Goal: Task Accomplishment & Management: Manage account settings

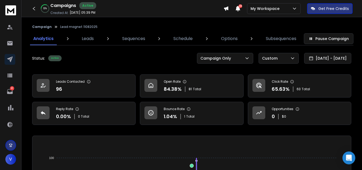
click at [39, 25] on button "Campaign" at bounding box center [42, 27] width 20 height 4
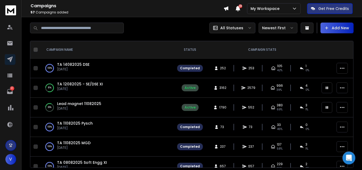
click at [340, 68] on icon "button" at bounding box center [342, 67] width 5 height 5
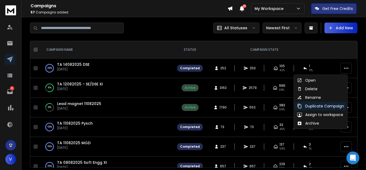
click at [319, 106] on div "Duplicate Campaign" at bounding box center [321, 105] width 47 height 5
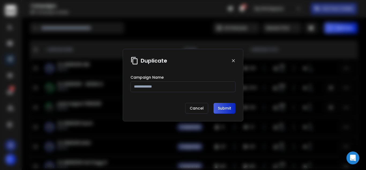
click at [187, 88] on input "text" at bounding box center [183, 86] width 105 height 11
type input "**********"
click at [223, 108] on button "Submit" at bounding box center [225, 108] width 22 height 11
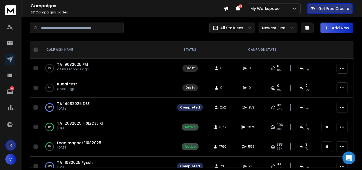
click at [77, 64] on span "TA 19082025 PM" at bounding box center [72, 64] width 31 height 5
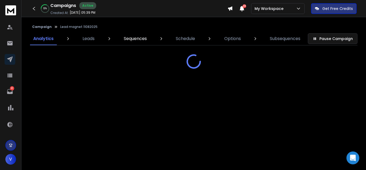
click at [141, 37] on p "Sequences" at bounding box center [135, 38] width 23 height 6
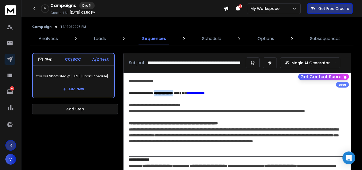
drag, startPoint x: 185, startPoint y: 93, endPoint x: 159, endPoint y: 92, distance: 26.3
click at [159, 92] on b "**********" at bounding box center [163, 92] width 19 height 3
click at [172, 111] on div "**********" at bounding box center [235, 111] width 213 height 6
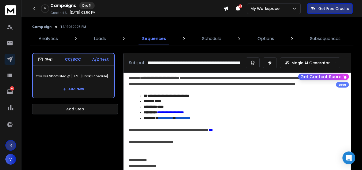
scroll to position [113, 0]
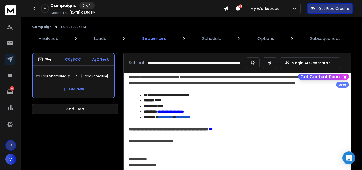
click at [213, 130] on link "***" at bounding box center [211, 129] width 4 height 4
click at [213, 129] on link "***" at bounding box center [211, 129] width 4 height 4
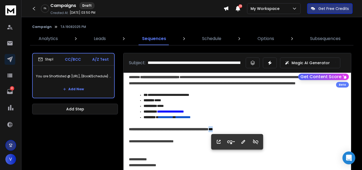
click at [213, 129] on link "***" at bounding box center [211, 129] width 4 height 4
click at [245, 144] on icon "button" at bounding box center [243, 141] width 6 height 6
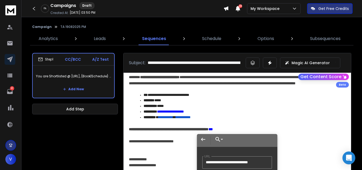
drag, startPoint x: 264, startPoint y: 164, endPoint x: 113, endPoint y: 149, distance: 151.5
click at [113, 149] on div "**********" at bounding box center [192, 121] width 320 height 137
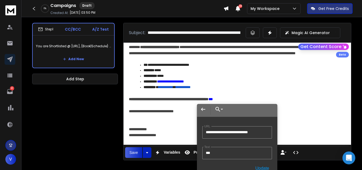
scroll to position [30, 0]
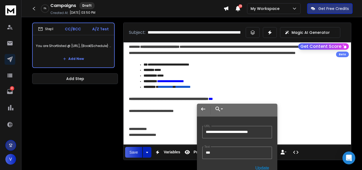
type input "**********"
click at [262, 166] on button "Update" at bounding box center [262, 168] width 19 height 10
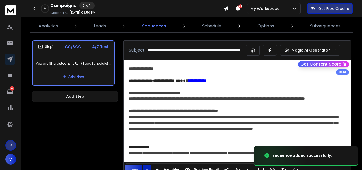
scroll to position [0, 0]
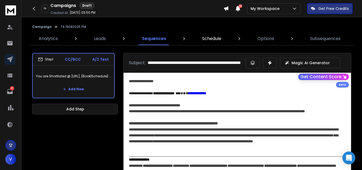
click at [222, 40] on link "Schedule" at bounding box center [212, 38] width 26 height 13
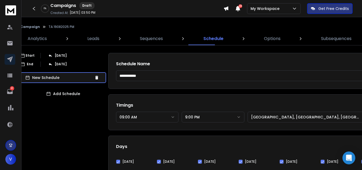
click at [67, 55] on p "Thu Aug 14 2025" at bounding box center [61, 55] width 12 height 4
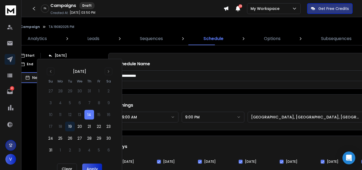
click at [70, 125] on button "19" at bounding box center [70, 127] width 10 height 10
click at [90, 165] on button "Apply" at bounding box center [92, 168] width 20 height 11
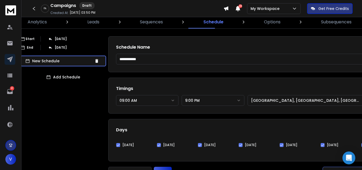
scroll to position [32, 0]
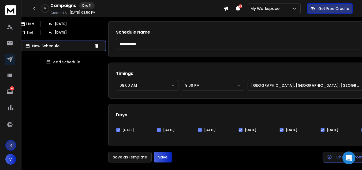
click at [172, 156] on button "Save" at bounding box center [163, 157] width 18 height 11
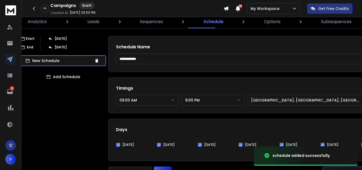
scroll to position [0, 0]
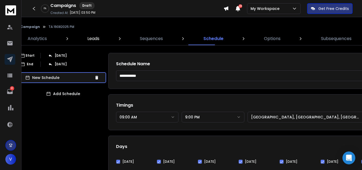
click at [103, 37] on link "Leads" at bounding box center [93, 38] width 19 height 13
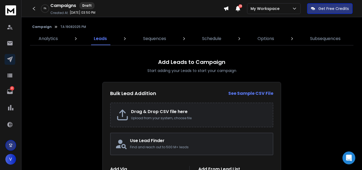
click at [145, 109] on h2 "Drag & Drop CSV file here" at bounding box center [199, 111] width 137 height 6
type input "**********"
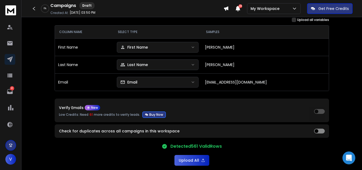
scroll to position [81, 0]
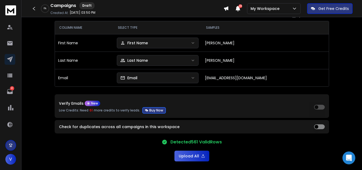
click at [187, 155] on button "Upload All" at bounding box center [192, 156] width 35 height 11
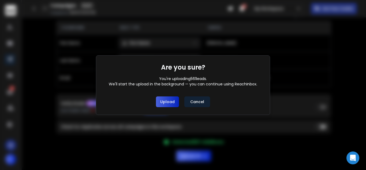
click at [163, 104] on button "Upload" at bounding box center [167, 101] width 23 height 11
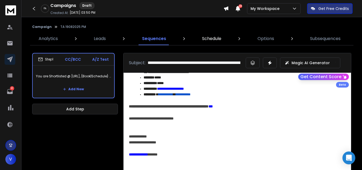
click at [217, 37] on p "Schedule" at bounding box center [211, 38] width 19 height 6
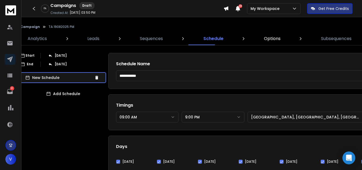
click at [267, 38] on p "Options" at bounding box center [272, 38] width 17 height 6
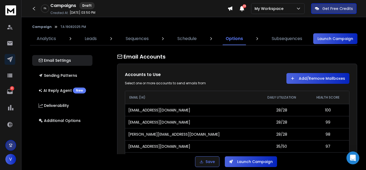
click at [332, 38] on button "Launch Campaign" at bounding box center [336, 38] width 44 height 11
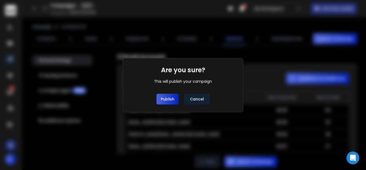
click at [166, 98] on button "Publish" at bounding box center [168, 99] width 22 height 11
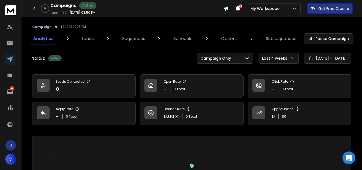
click at [43, 27] on button "Campaign" at bounding box center [42, 27] width 20 height 4
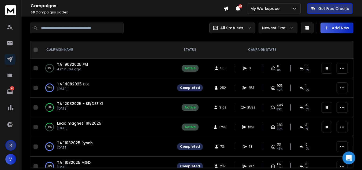
click at [70, 63] on span "TA 19082025 PM" at bounding box center [72, 64] width 31 height 5
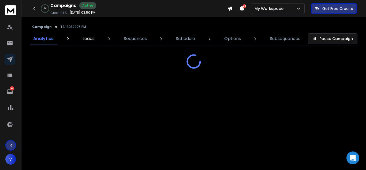
click at [92, 40] on p "Leads" at bounding box center [89, 38] width 12 height 6
click at [130, 37] on p "Sequences" at bounding box center [135, 38] width 23 height 6
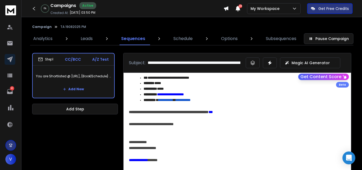
scroll to position [131, 0]
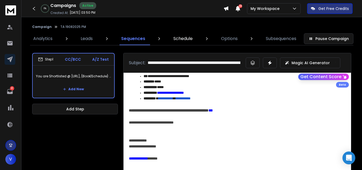
click at [182, 38] on p "Schedule" at bounding box center [183, 38] width 19 height 6
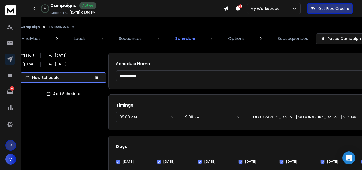
click at [40, 27] on button "Campaign" at bounding box center [30, 27] width 20 height 4
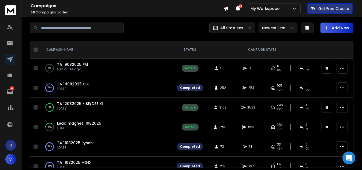
click at [75, 123] on span "Lead magnet 11082025" at bounding box center [79, 122] width 44 height 5
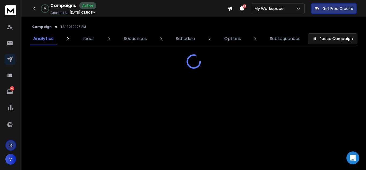
click at [75, 123] on div "Your warmest leads are on your site – Turn visits into conversations Reach Out …" at bounding box center [183, 85] width 366 height 170
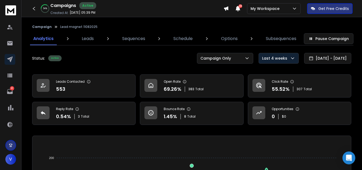
click at [266, 59] on p "Last 4 weeks" at bounding box center [275, 58] width 27 height 5
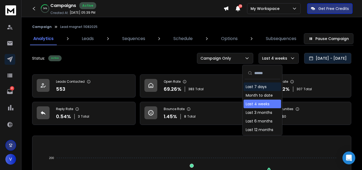
click at [322, 55] on button "[DATE] - [DATE]" at bounding box center [327, 58] width 47 height 11
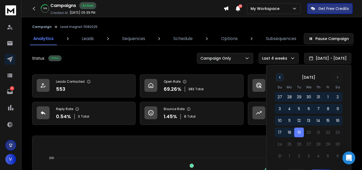
click at [280, 78] on icon "Go to previous month" at bounding box center [280, 77] width 4 height 4
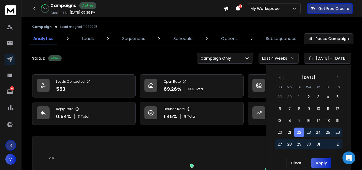
click at [300, 133] on button "22" at bounding box center [300, 132] width 10 height 10
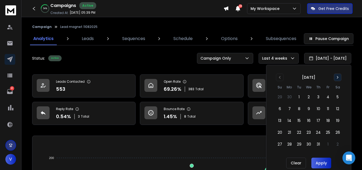
click at [338, 77] on icon "Go to next month" at bounding box center [337, 77] width 1 height 2
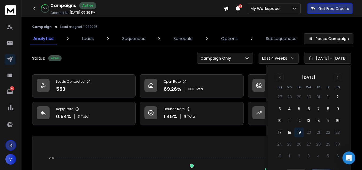
click at [300, 133] on button "19" at bounding box center [300, 132] width 10 height 10
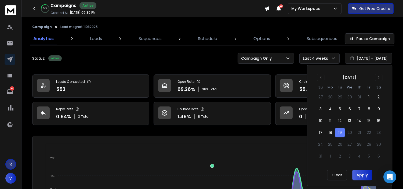
click at [362, 170] on button "Apply" at bounding box center [362, 174] width 20 height 11
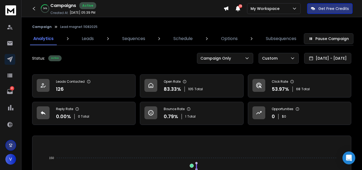
click at [143, 56] on div "Status: Active Pause Campaign Campaign Only Custom [DATE] - [DATE]" at bounding box center [192, 58] width 320 height 11
click at [11, 107] on icon at bounding box center [10, 107] width 5 height 5
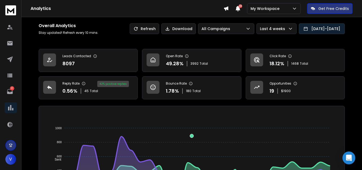
click at [309, 30] on button "[DATE] - [DATE]" at bounding box center [322, 28] width 46 height 11
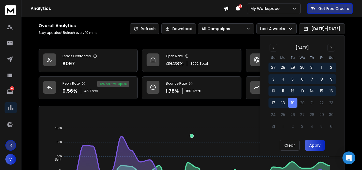
click at [292, 101] on button "19" at bounding box center [293, 103] width 10 height 10
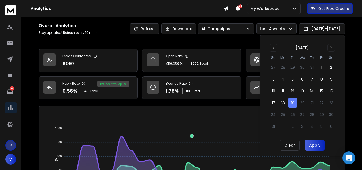
click at [312, 145] on button "Apply" at bounding box center [315, 145] width 20 height 11
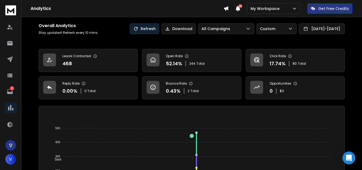
click at [141, 28] on p "Refresh" at bounding box center [148, 28] width 15 height 5
click at [12, 62] on icon at bounding box center [10, 59] width 6 height 6
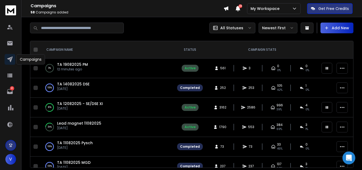
click at [75, 65] on span "TA 19082025 PM" at bounding box center [72, 64] width 31 height 5
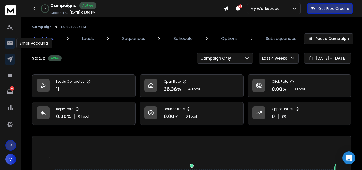
click at [10, 43] on icon at bounding box center [10, 43] width 6 height 6
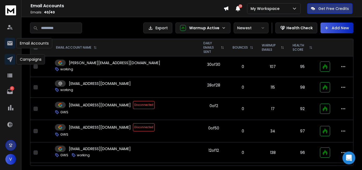
click at [9, 57] on icon at bounding box center [10, 59] width 6 height 6
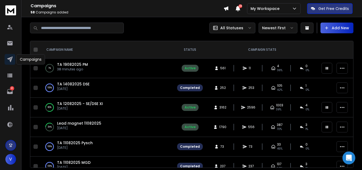
click at [12, 58] on icon at bounding box center [10, 59] width 6 height 6
click at [8, 44] on icon at bounding box center [9, 43] width 5 height 4
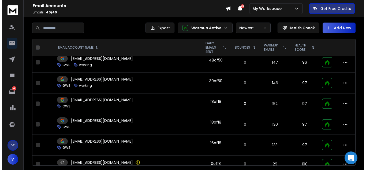
scroll to position [249, 0]
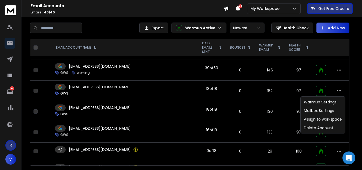
click at [338, 90] on icon at bounding box center [339, 90] width 5 height 5
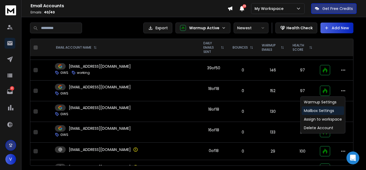
click at [328, 109] on div "Mailbox Settings" at bounding box center [323, 110] width 42 height 9
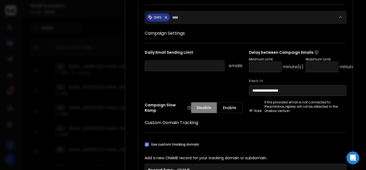
scroll to position [188, 0]
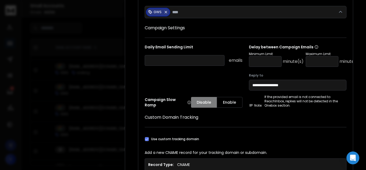
click at [172, 63] on input "**" at bounding box center [185, 60] width 80 height 11
type input "**"
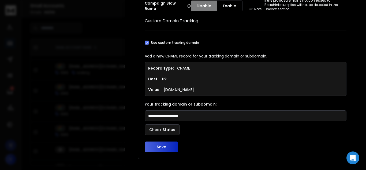
scroll to position [293, 0]
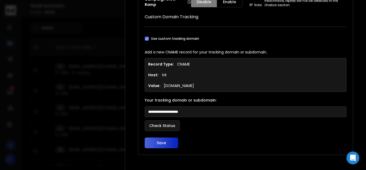
click at [155, 140] on button "Save" at bounding box center [162, 142] width 34 height 11
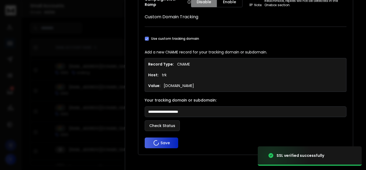
scroll to position [0, 0]
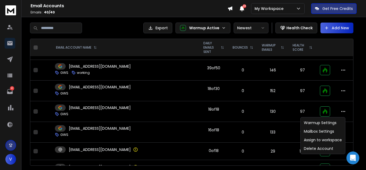
click at [341, 111] on icon at bounding box center [343, 111] width 5 height 5
click at [324, 130] on div "Mailbox Settings" at bounding box center [323, 131] width 42 height 9
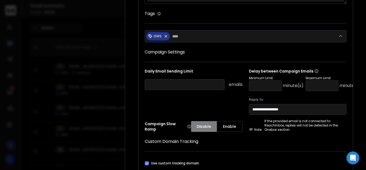
scroll to position [176, 0]
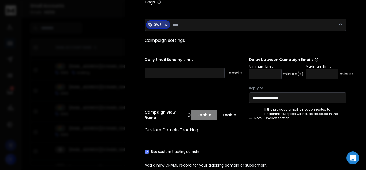
drag, startPoint x: 166, startPoint y: 75, endPoint x: 136, endPoint y: 74, distance: 29.5
click at [136, 74] on div "**********" at bounding box center [246, 54] width 228 height 446
type input "**"
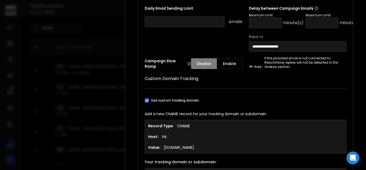
scroll to position [293, 0]
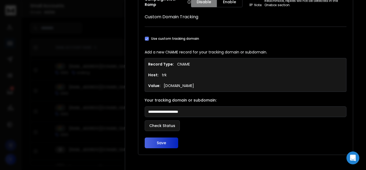
click at [164, 138] on button "Save" at bounding box center [162, 142] width 34 height 11
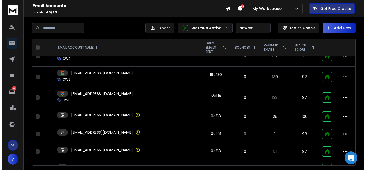
scroll to position [286, 0]
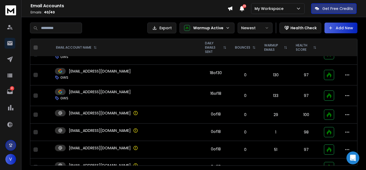
click at [345, 96] on icon at bounding box center [347, 95] width 5 height 5
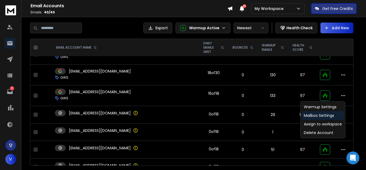
click at [329, 114] on div "Mailbox Settings" at bounding box center [323, 115] width 42 height 9
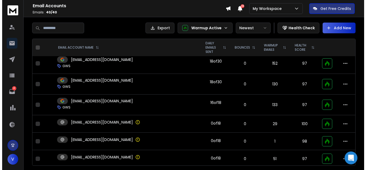
scroll to position [278, 0]
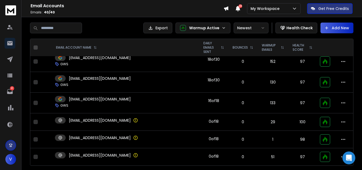
click at [342, 101] on button at bounding box center [343, 102] width 13 height 9
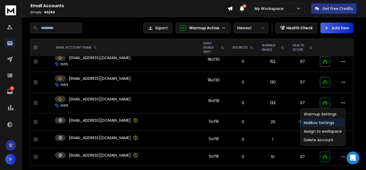
click at [323, 122] on div "Mailbox Settings" at bounding box center [323, 122] width 42 height 9
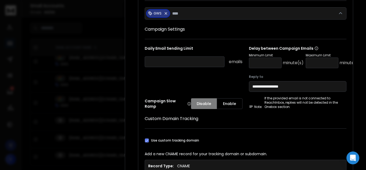
scroll to position [188, 0]
drag, startPoint x: 171, startPoint y: 63, endPoint x: 117, endPoint y: 61, distance: 54.2
click at [117, 61] on body "Get only verified leads with our AI-powered Lead Finder, starting at $22/mo Try…" at bounding box center [181, 85] width 362 height 170
type input "**"
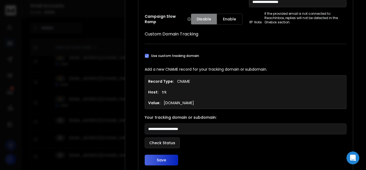
scroll to position [274, 0]
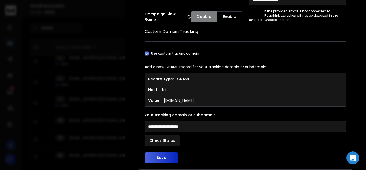
click at [163, 159] on button "Save" at bounding box center [162, 157] width 34 height 11
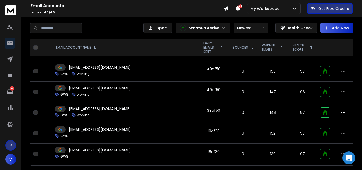
scroll to position [0, 0]
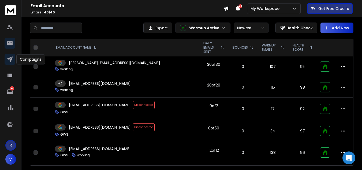
click at [10, 56] on icon at bounding box center [10, 59] width 6 height 6
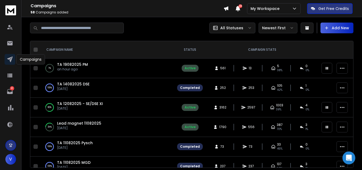
click at [63, 63] on span "TA 19082025 PM" at bounding box center [72, 64] width 31 height 5
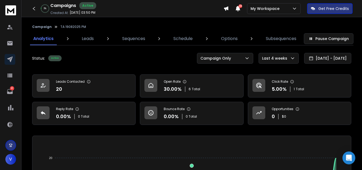
click at [36, 27] on button "Campaign" at bounding box center [42, 27] width 20 height 4
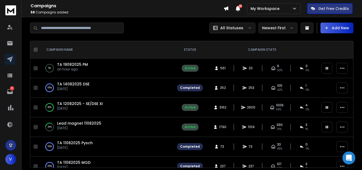
click at [81, 101] on span "TA 12082025 - SE/DSE XI" at bounding box center [80, 103] width 46 height 5
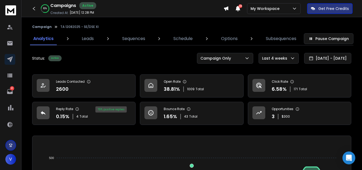
click at [39, 25] on button "Campaign" at bounding box center [42, 27] width 20 height 4
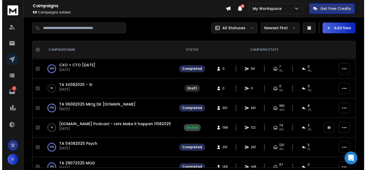
scroll to position [163, 0]
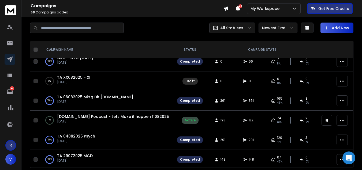
click at [122, 116] on span "[DOMAIN_NAME] Podcast - Lets Make it happen 11082025" at bounding box center [113, 116] width 112 height 5
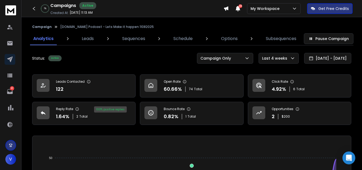
click at [37, 27] on button "Campaign" at bounding box center [42, 27] width 20 height 4
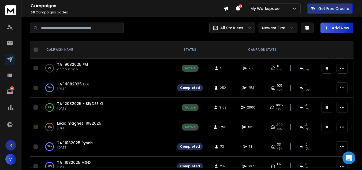
click at [87, 121] on span "Lead magnet 11082025" at bounding box center [79, 122] width 44 height 5
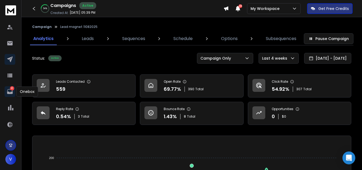
click at [9, 90] on icon at bounding box center [10, 91] width 6 height 6
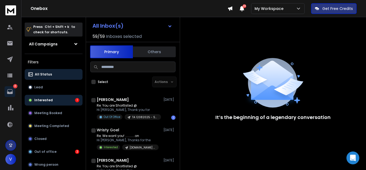
click at [50, 99] on p "Interested" at bounding box center [43, 100] width 19 height 4
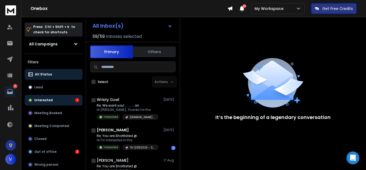
click at [40, 76] on p "All Status" at bounding box center [43, 74] width 17 height 4
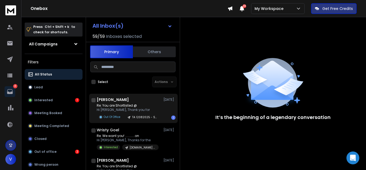
click at [136, 103] on p "Re: You are Shortlisted @" at bounding box center [129, 105] width 64 height 4
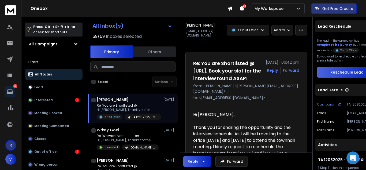
scroll to position [8, 0]
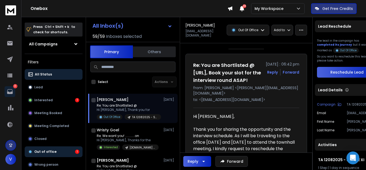
click at [54, 150] on p "Out of office" at bounding box center [45, 151] width 22 height 4
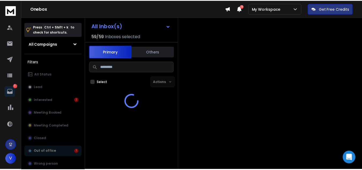
scroll to position [0, 0]
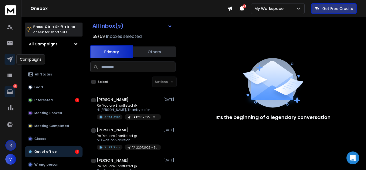
click at [9, 57] on icon at bounding box center [10, 59] width 6 height 6
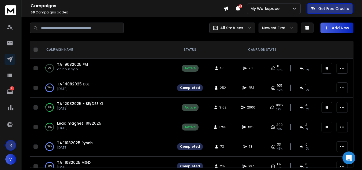
click at [83, 122] on span "Lead magnet 11082025" at bounding box center [79, 122] width 44 height 5
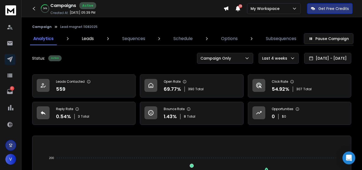
click at [91, 41] on p "Leads" at bounding box center [88, 38] width 12 height 6
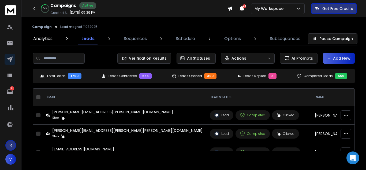
click at [48, 39] on p "Analytics" at bounding box center [42, 38] width 19 height 6
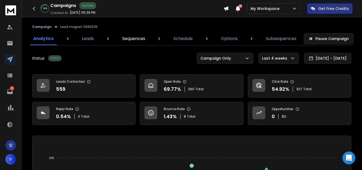
click at [137, 37] on p "Sequences" at bounding box center [133, 38] width 23 height 6
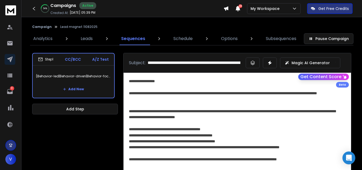
click at [40, 26] on button "Campaign" at bounding box center [42, 27] width 20 height 4
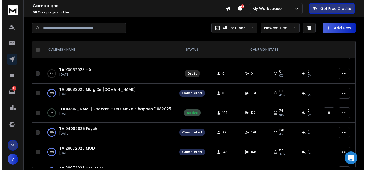
scroll to position [173, 0]
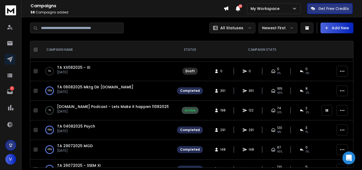
click at [95, 88] on span "TA 06082025 Mktg Dir [DOMAIN_NAME]" at bounding box center [95, 86] width 76 height 5
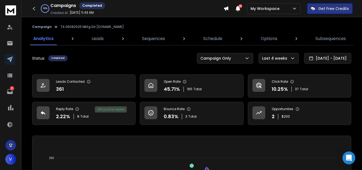
click at [115, 110] on div "25 % positive replies" at bounding box center [111, 109] width 32 height 6
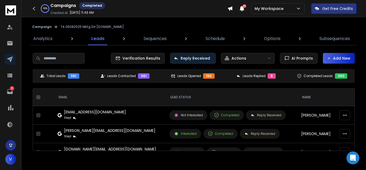
click at [191, 56] on p "Reply Received" at bounding box center [196, 58] width 30 height 5
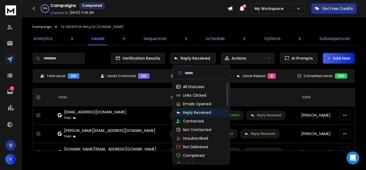
click at [203, 113] on p "Reply Received" at bounding box center [197, 112] width 28 height 5
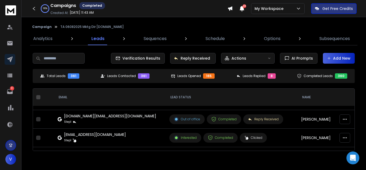
scroll to position [41, 0]
